Goal: Find specific page/section: Find specific page/section

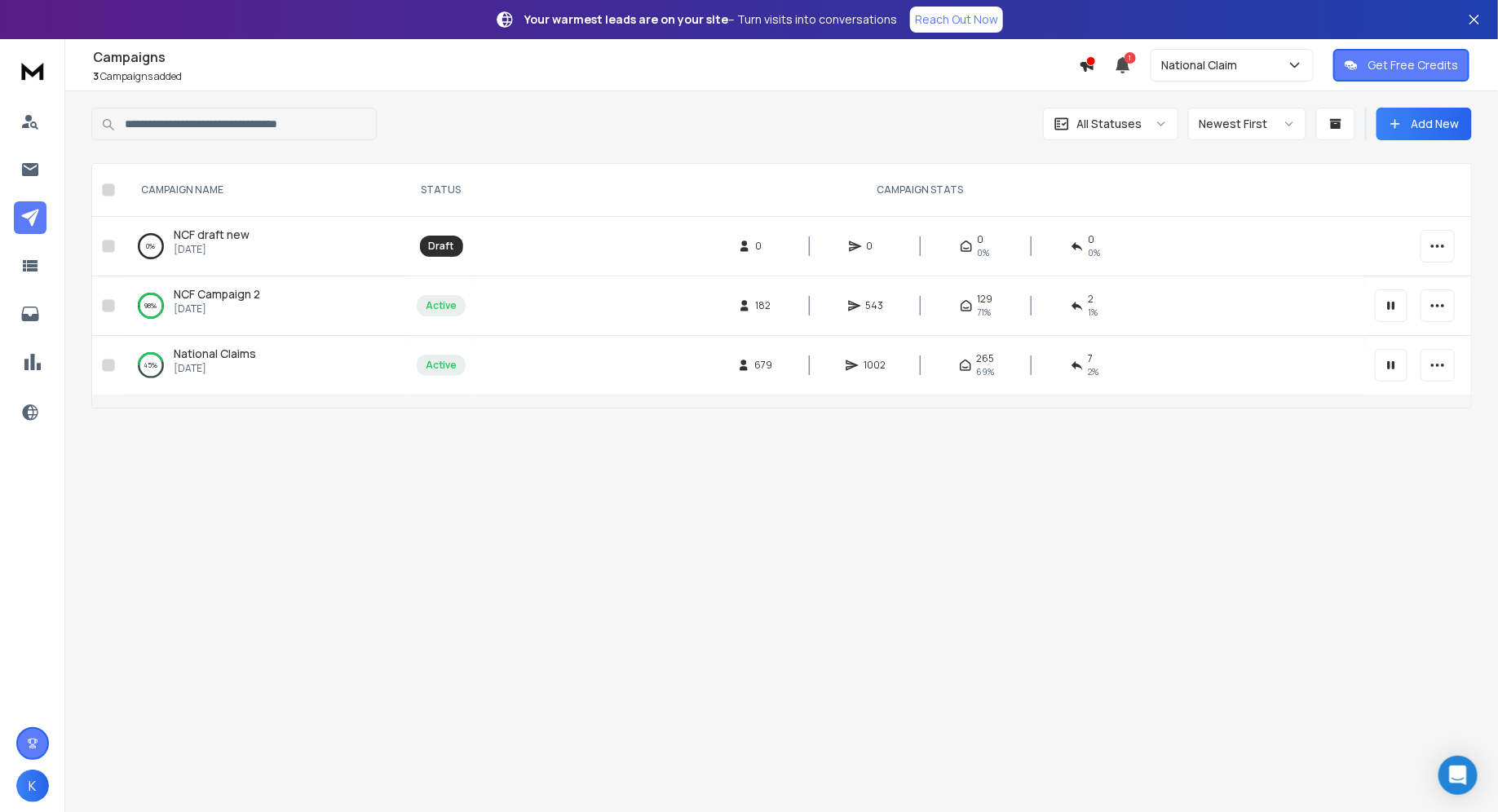
click at [1200, 44] on div "Campaigns 3 Campaigns added 1 National Claim Get Free Credits" at bounding box center [749, 65] width 1498 height 52
click at [1200, 65] on p "National Claim" at bounding box center [1202, 65] width 82 height 17
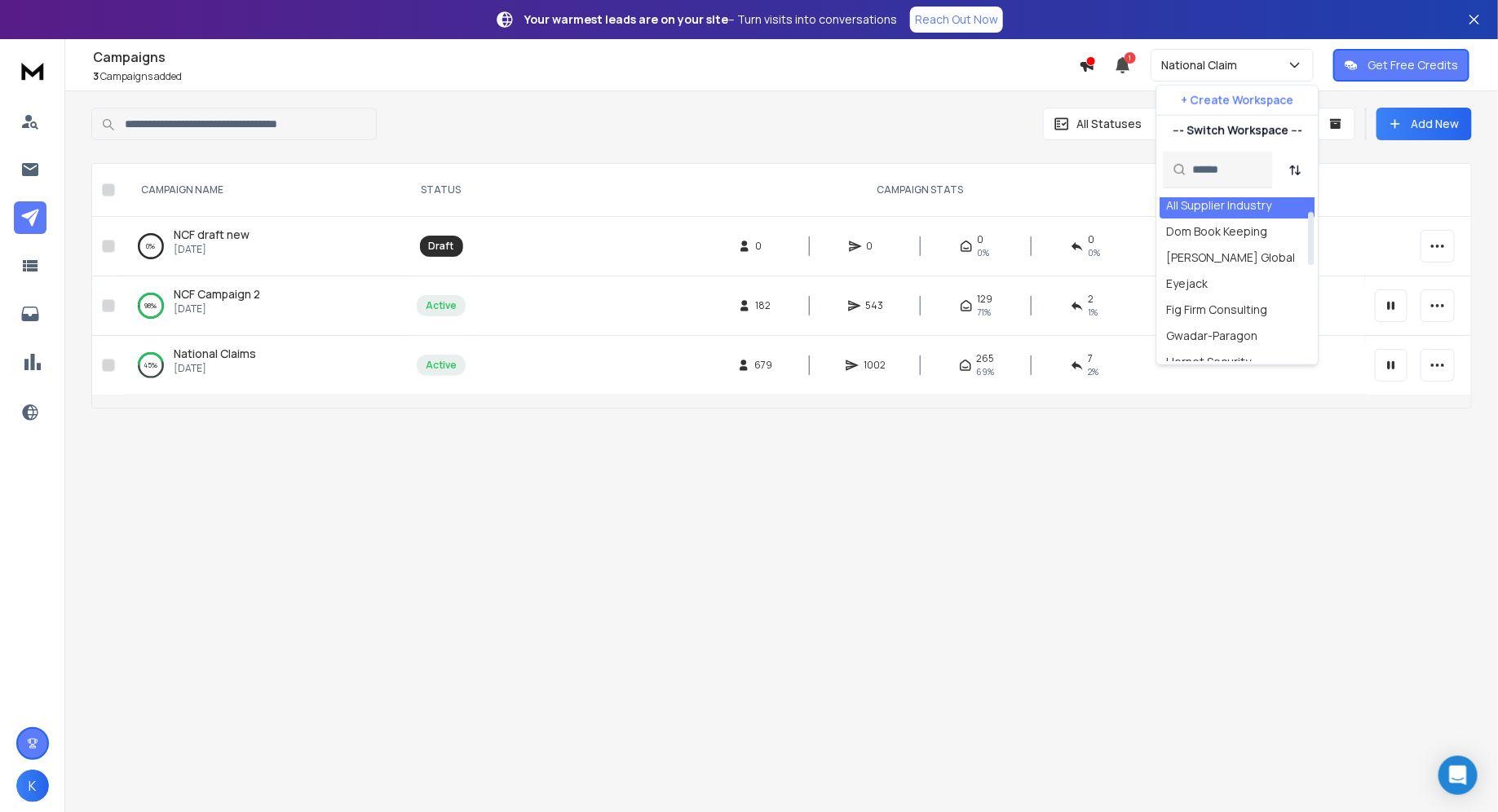
scroll to position [91, 0]
click at [1207, 252] on div "[PERSON_NAME] Global" at bounding box center [1232, 251] width 129 height 17
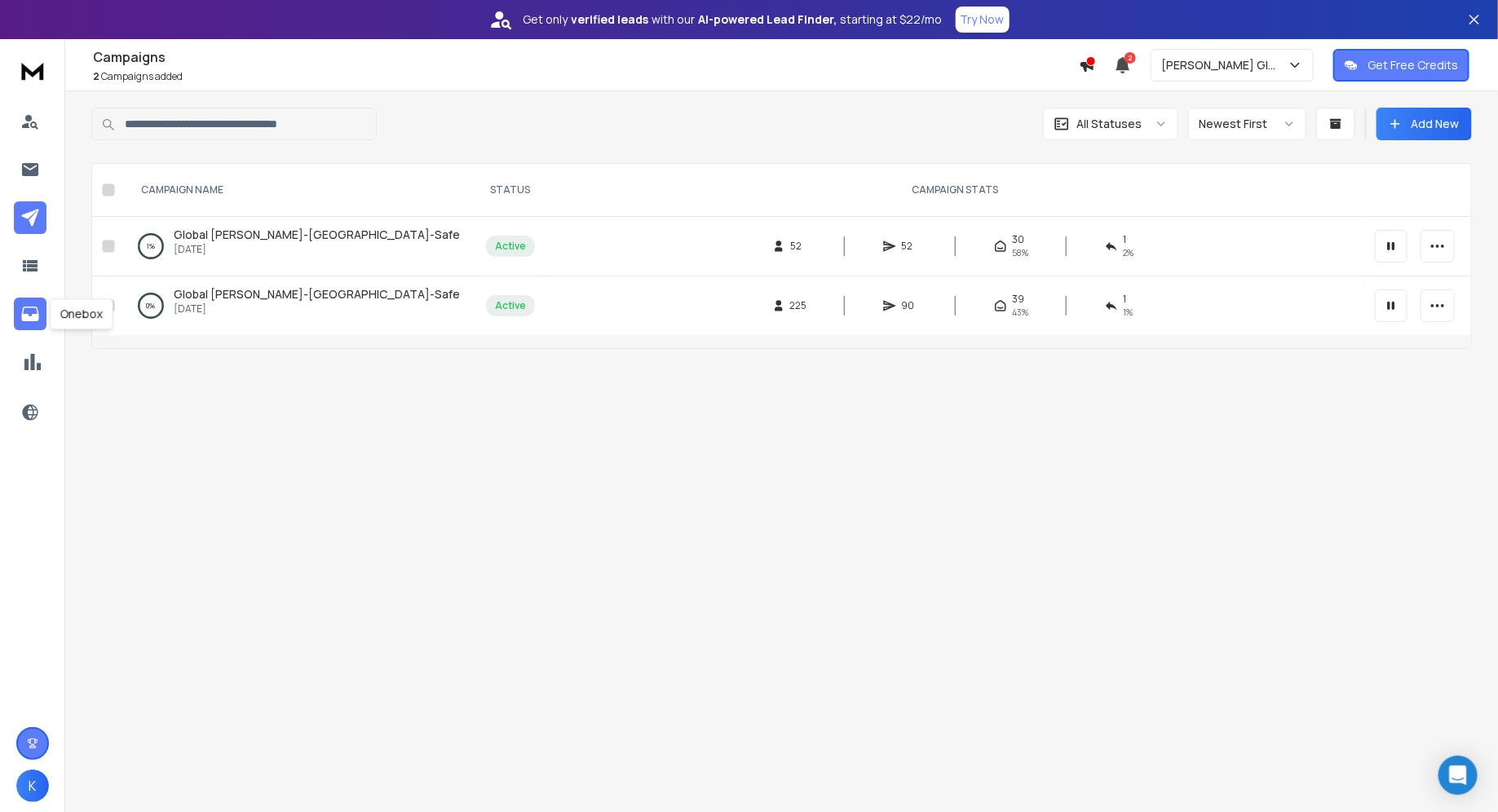
click at [38, 309] on icon at bounding box center [30, 314] width 19 height 19
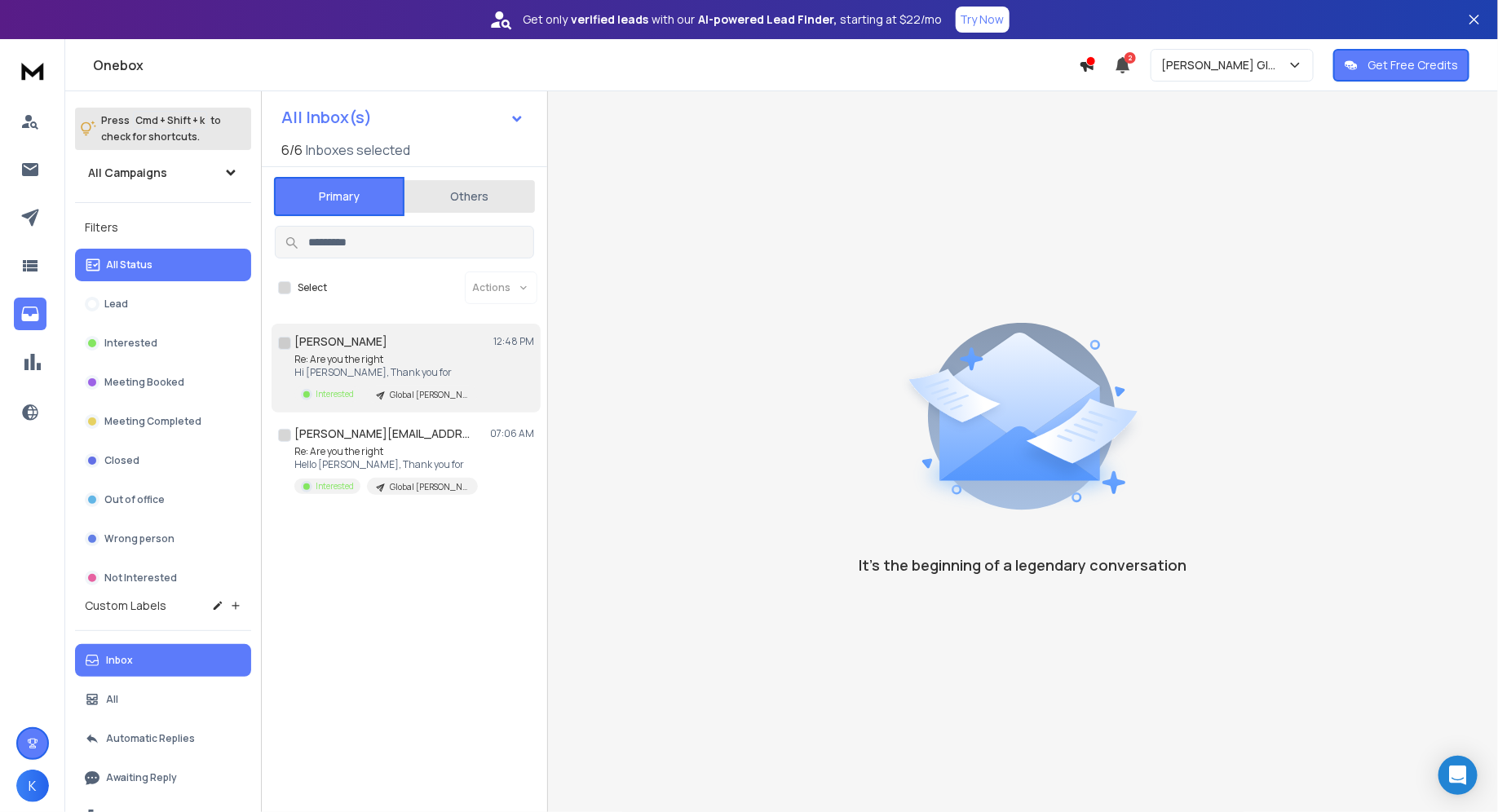
click at [390, 330] on div "Fabrice Humann 12:48 PM Re: Are you the right Hi Linda, Thank you for Intereste…" at bounding box center [406, 368] width 269 height 89
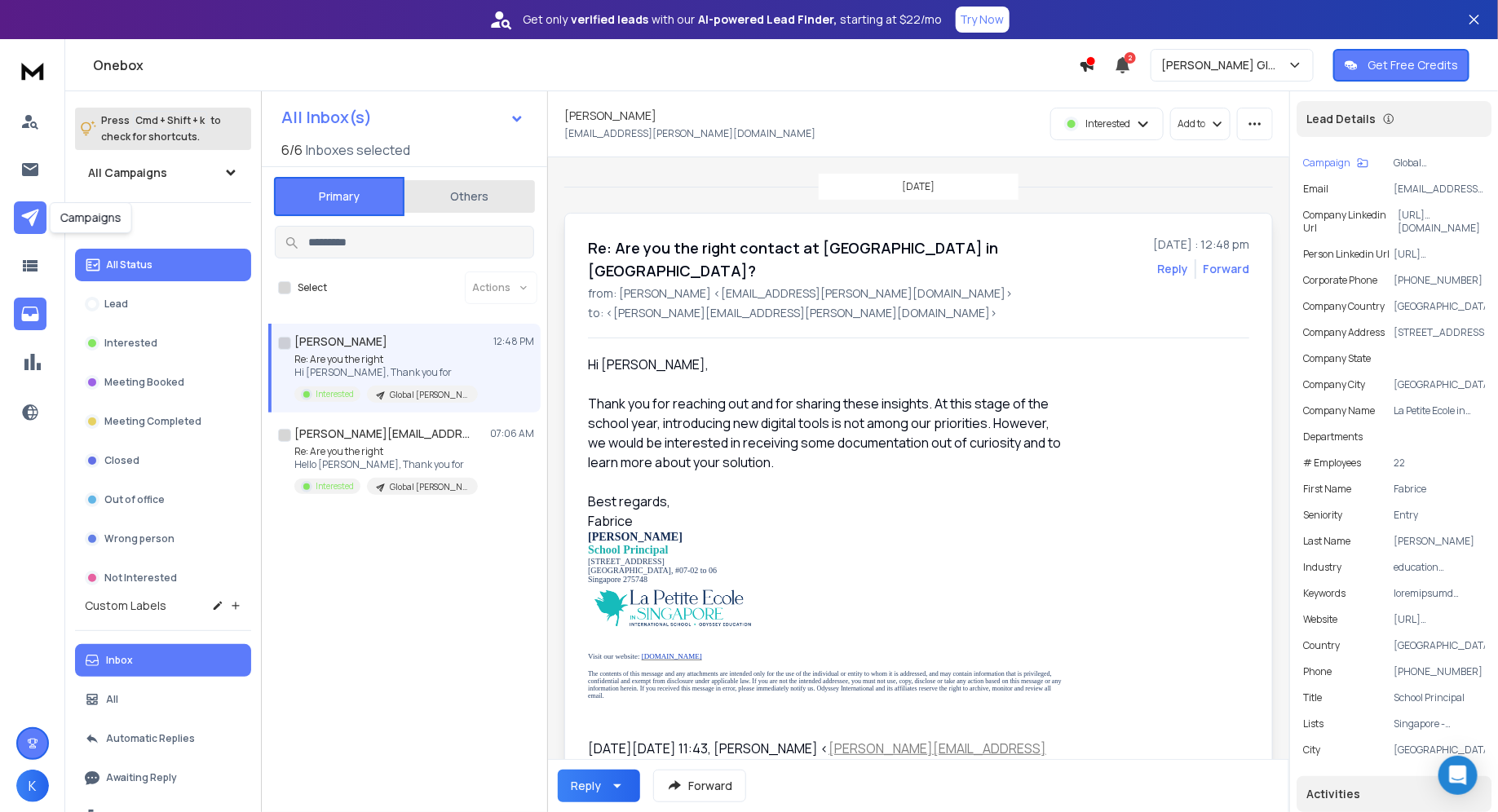
click at [38, 218] on icon at bounding box center [30, 217] width 19 height 19
